Goal: Information Seeking & Learning: Check status

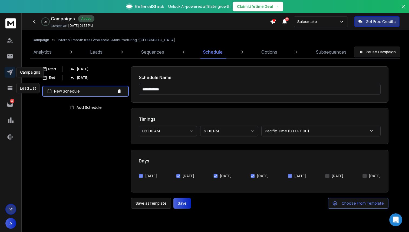
click at [12, 72] on icon at bounding box center [10, 73] width 6 height 6
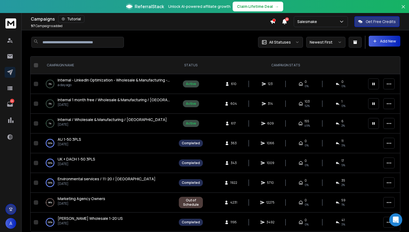
click at [108, 122] on p "[DATE]" at bounding box center [112, 124] width 109 height 4
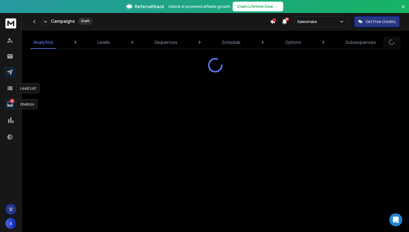
click at [10, 100] on p "24" at bounding box center [12, 101] width 4 height 4
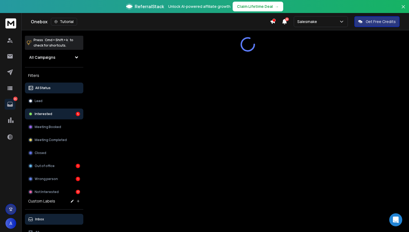
click at [51, 115] on button "Interested 5" at bounding box center [54, 114] width 58 height 11
click at [59, 109] on button "Interested 5" at bounding box center [54, 114] width 58 height 11
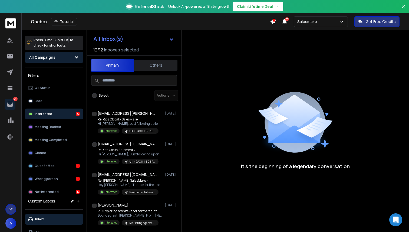
click at [48, 58] on h1 "All Campaigns" at bounding box center [42, 57] width 26 height 5
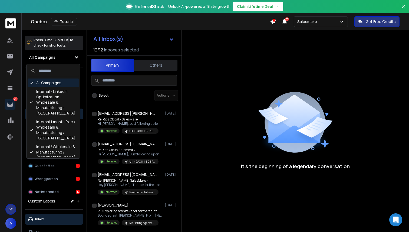
click at [52, 86] on div "All Campaigns" at bounding box center [53, 83] width 51 height 9
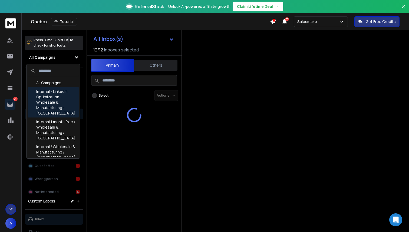
click at [57, 107] on div "Internal - LinkedIn Optimization - Wholesale & Manufacturing - [GEOGRAPHIC_DATA]" at bounding box center [53, 102] width 51 height 30
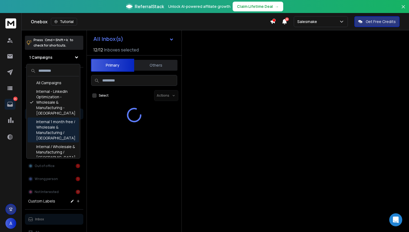
click at [57, 118] on div "Internal 1 month free / Wholesale & Manufacturing / [GEOGRAPHIC_DATA]" at bounding box center [53, 130] width 51 height 25
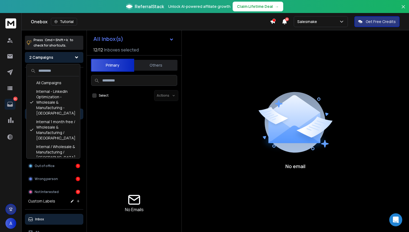
click at [70, 58] on button "2 Campaigns" at bounding box center [54, 57] width 58 height 11
click at [129, 94] on div "Select Actions" at bounding box center [134, 94] width 95 height 13
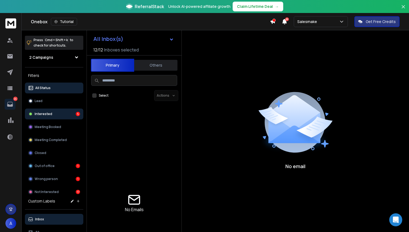
click at [53, 92] on button "All Status" at bounding box center [54, 88] width 58 height 11
